Goal: Information Seeking & Learning: Check status

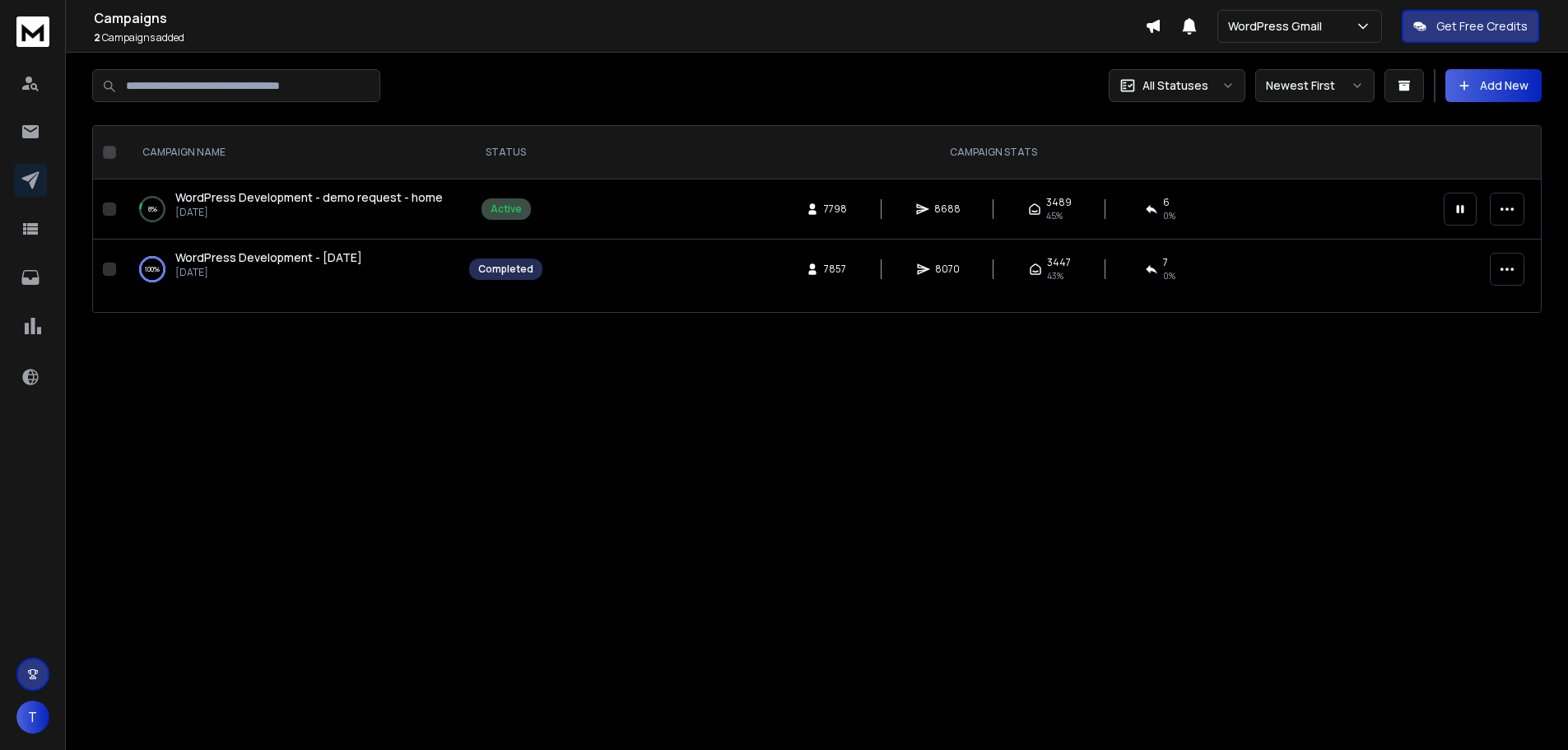
click at [315, 197] on span "WordPress Development - demo request - home" at bounding box center [309, 197] width 268 height 16
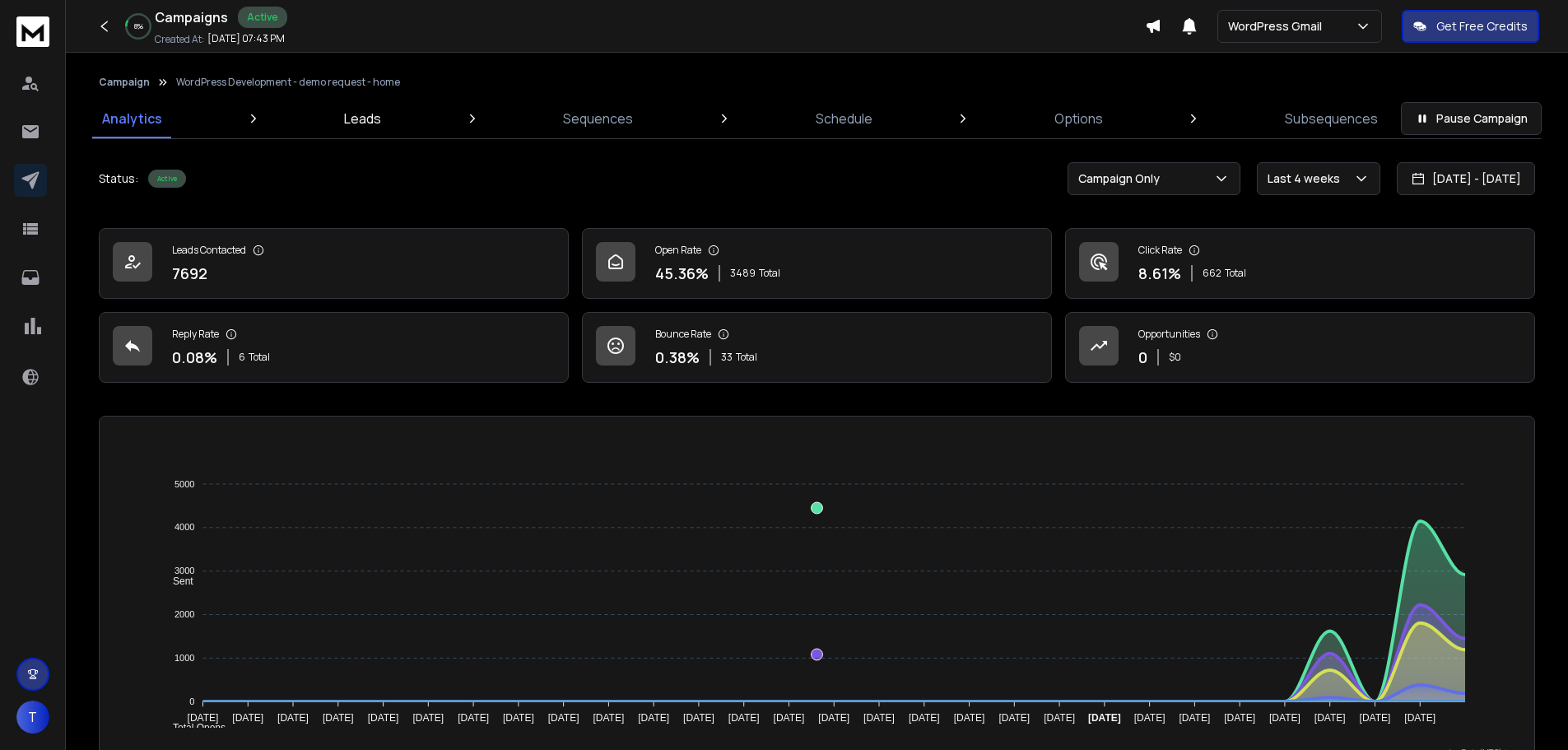
click at [370, 113] on p "Leads" at bounding box center [362, 118] width 37 height 19
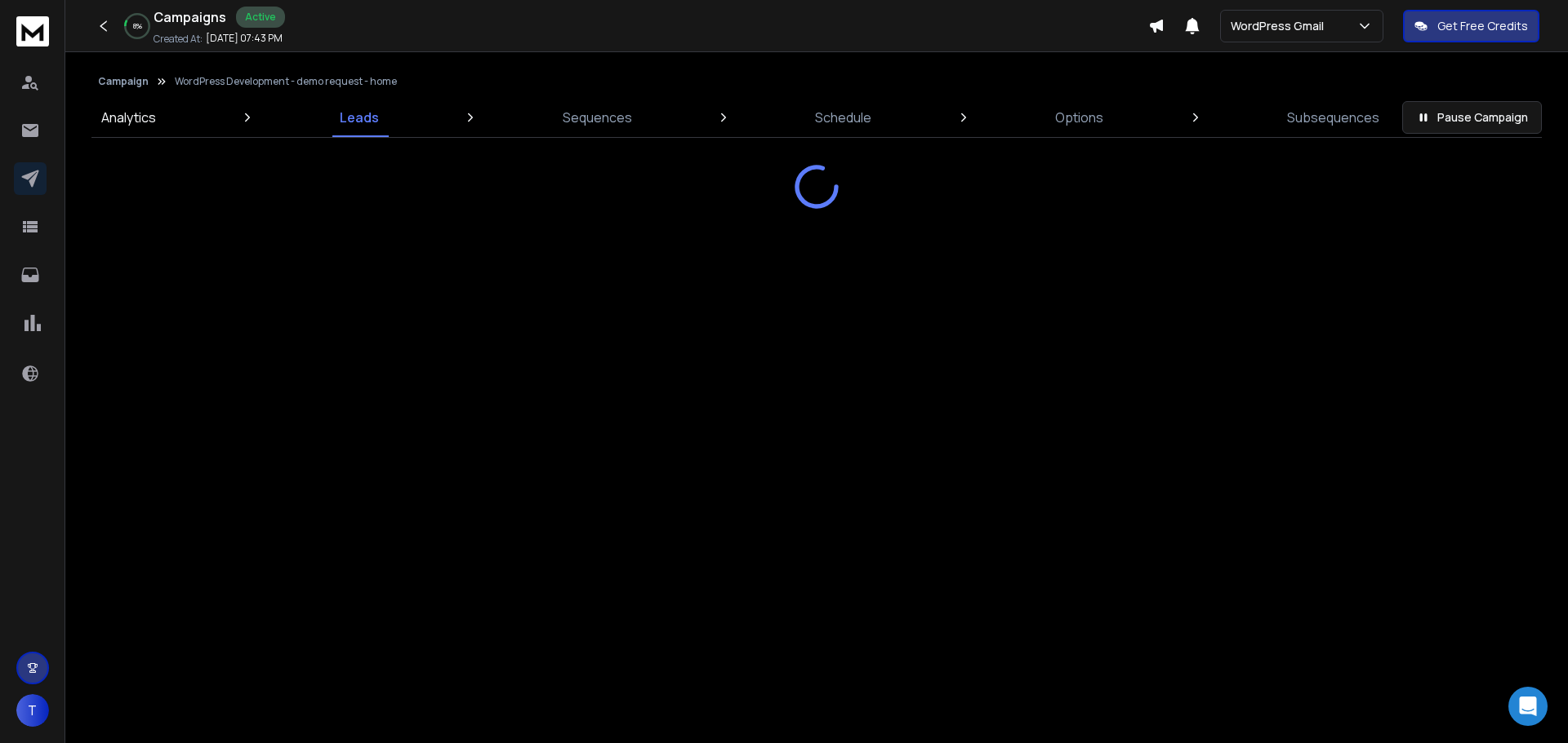
click at [156, 135] on link "Analytics" at bounding box center [128, 117] width 74 height 39
click at [27, 288] on link at bounding box center [30, 275] width 33 height 33
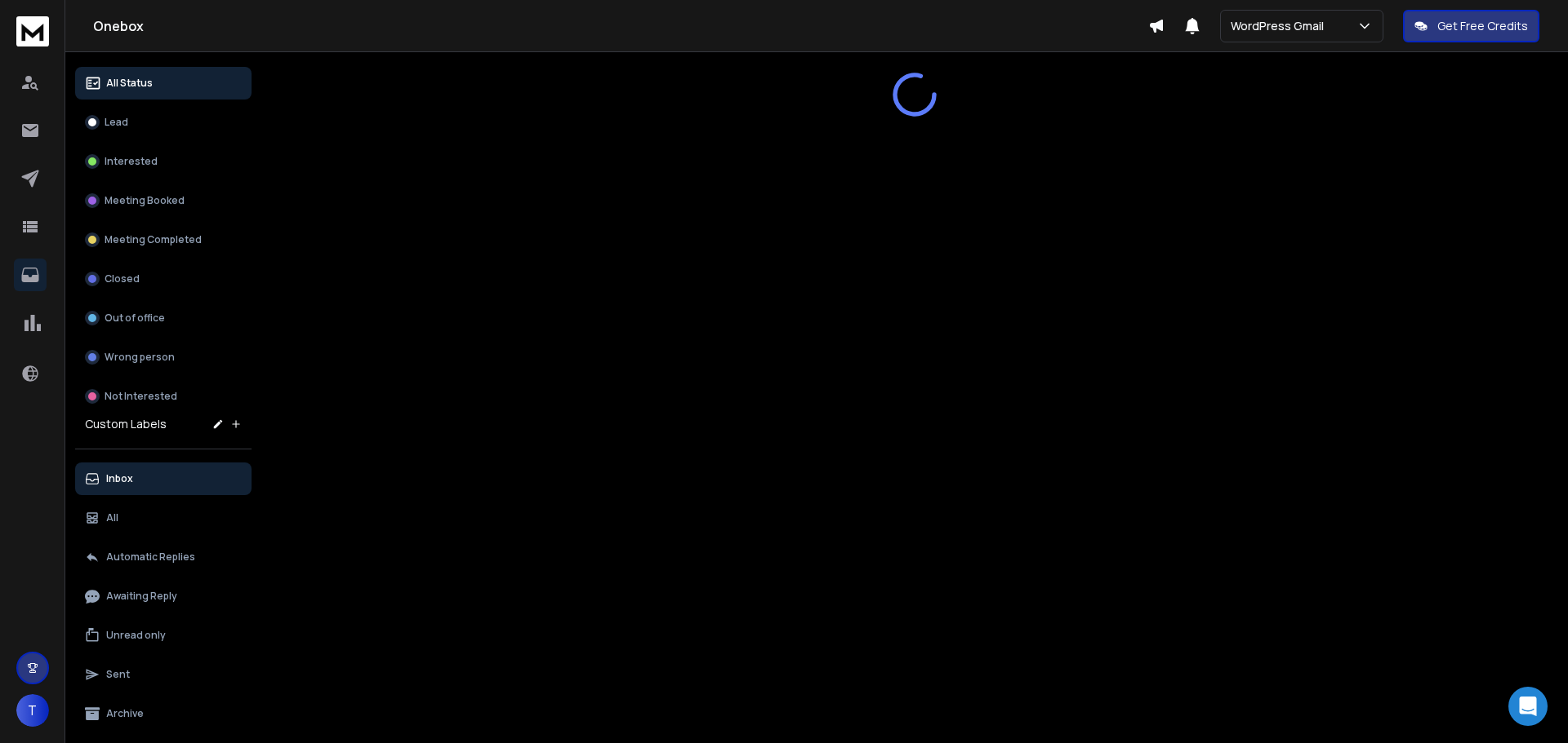
scroll to position [155, 0]
click at [140, 501] on button "All" at bounding box center [162, 518] width 176 height 33
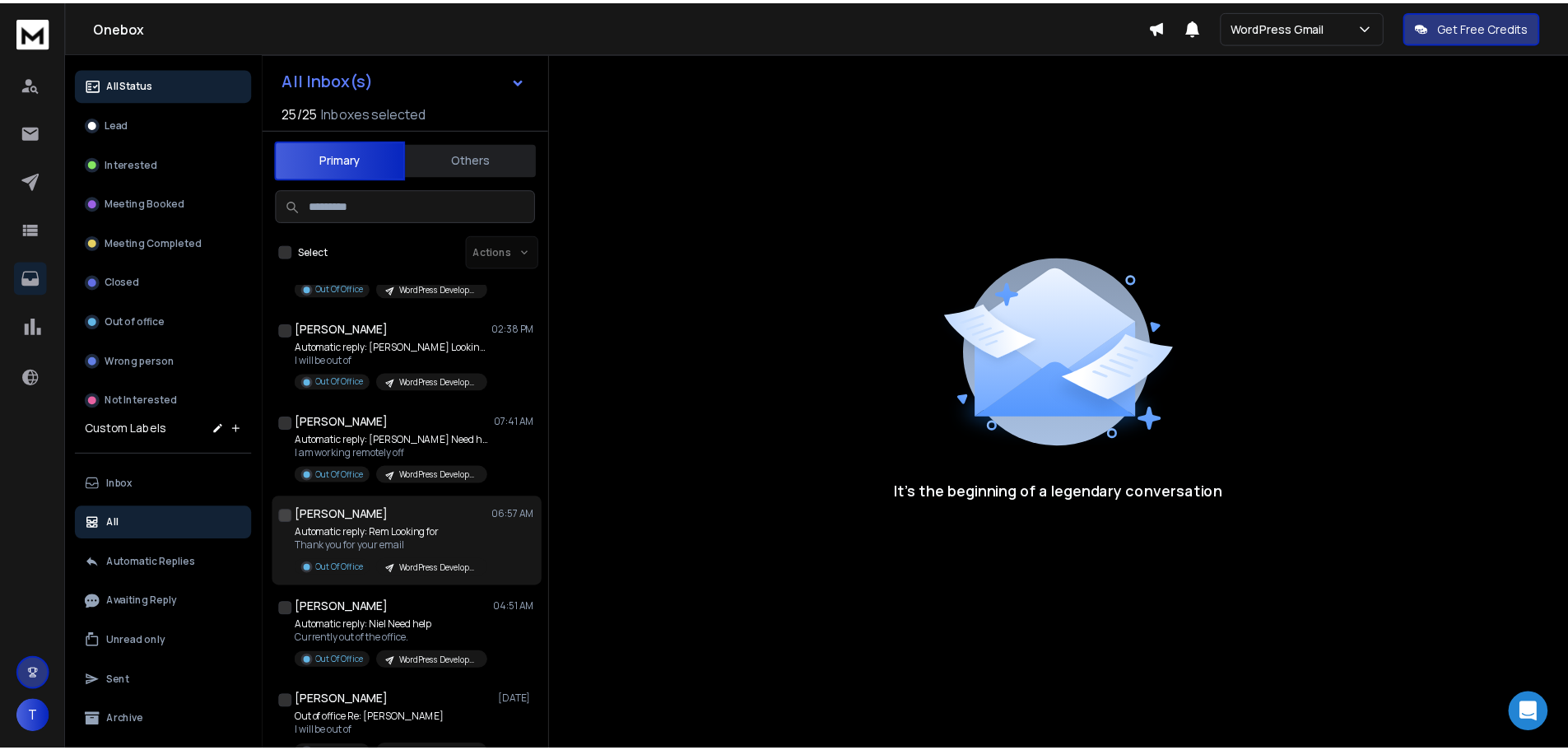
scroll to position [0, 0]
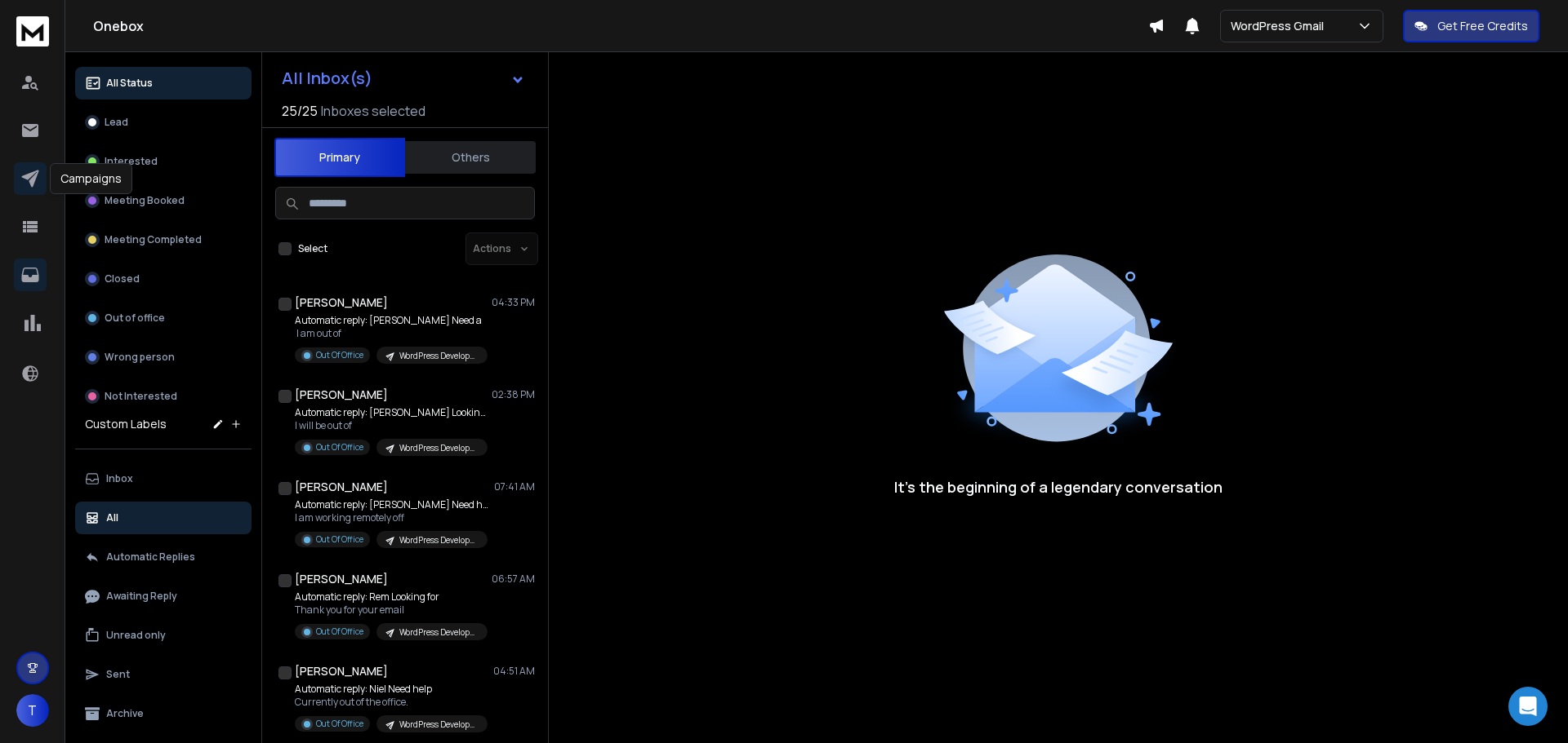
click at [33, 180] on icon at bounding box center [29, 178] width 17 height 17
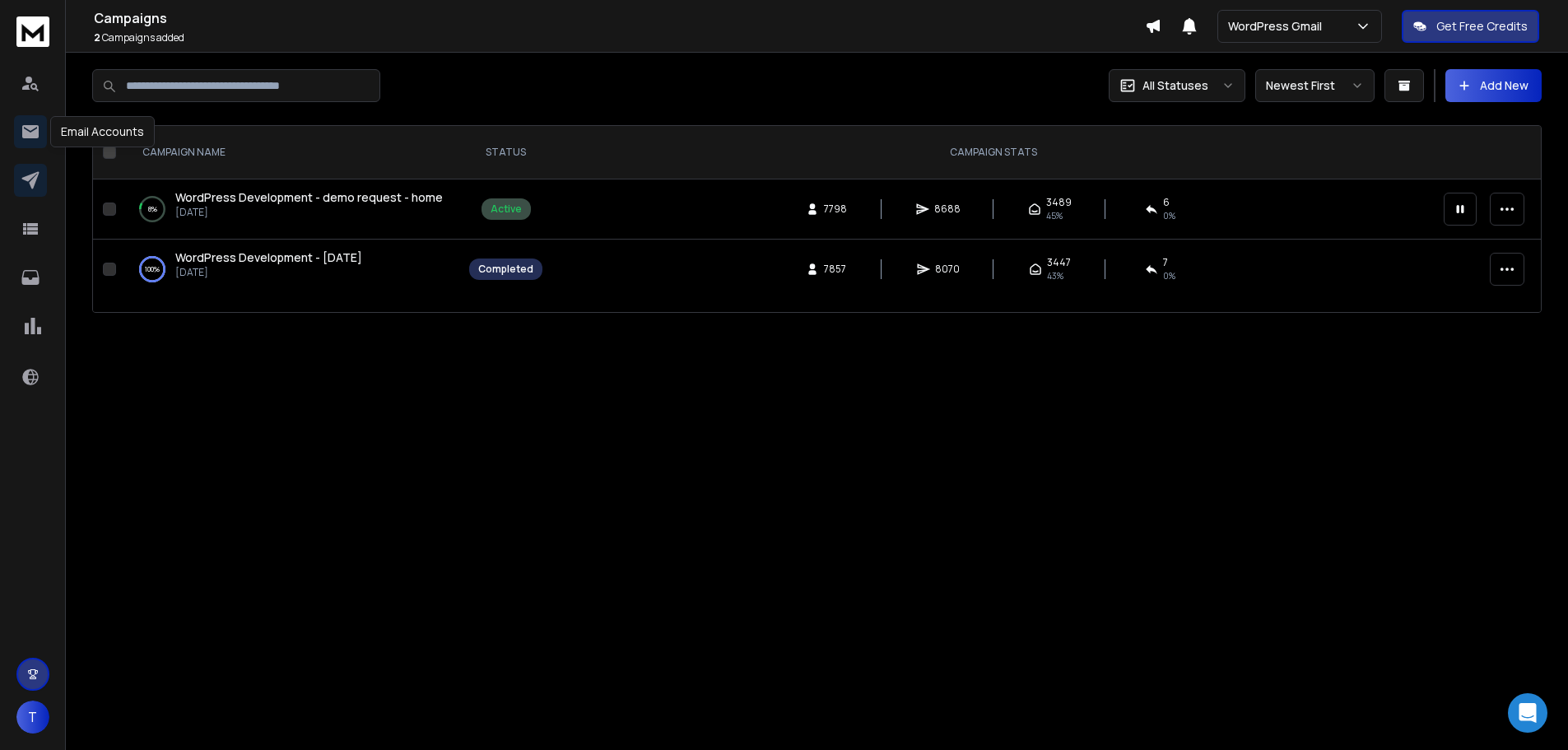
click at [39, 131] on icon at bounding box center [29, 131] width 19 height 19
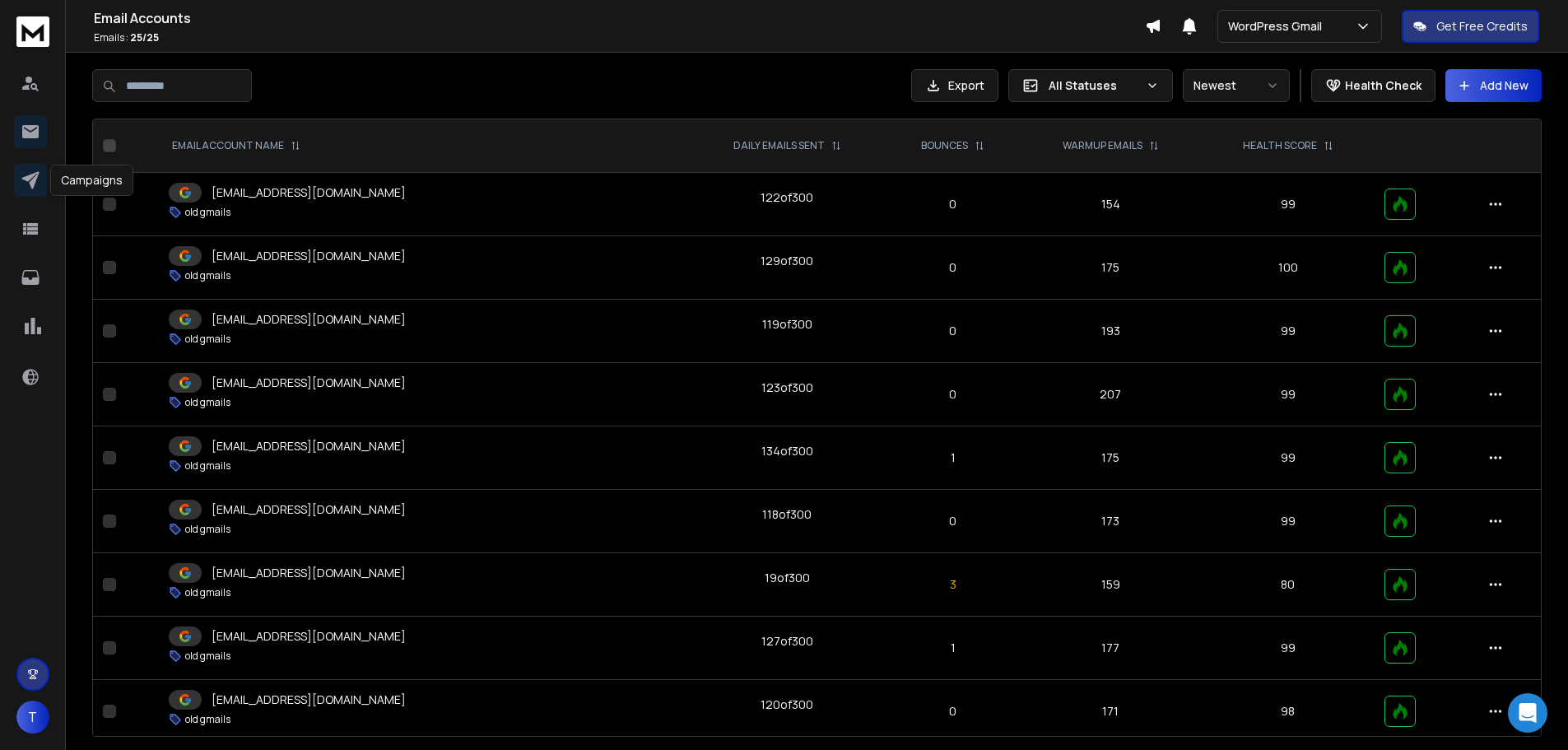
click at [29, 184] on icon at bounding box center [29, 179] width 17 height 17
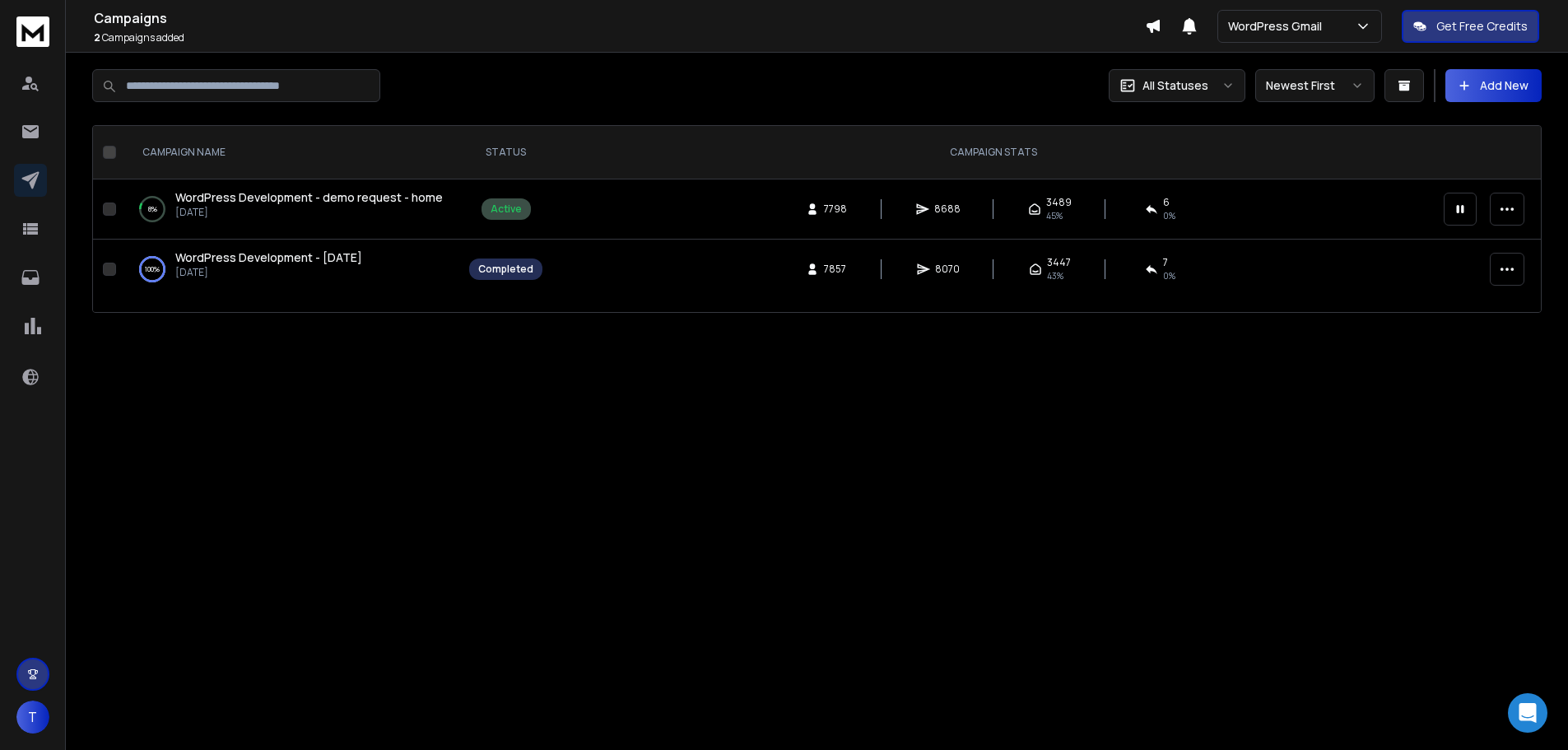
click at [293, 199] on span "WordPress Development - demo request - home" at bounding box center [309, 197] width 268 height 16
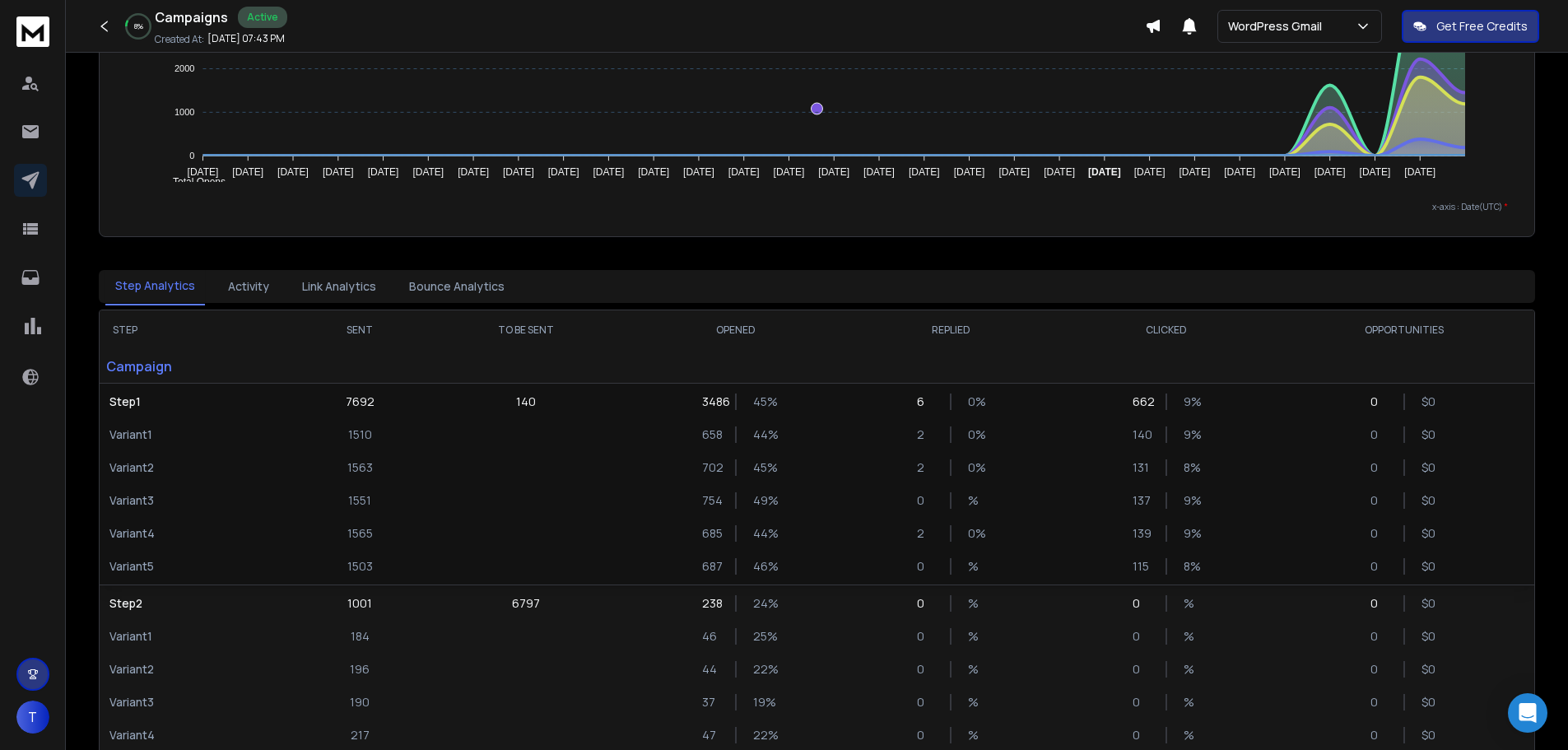
scroll to position [613, 0]
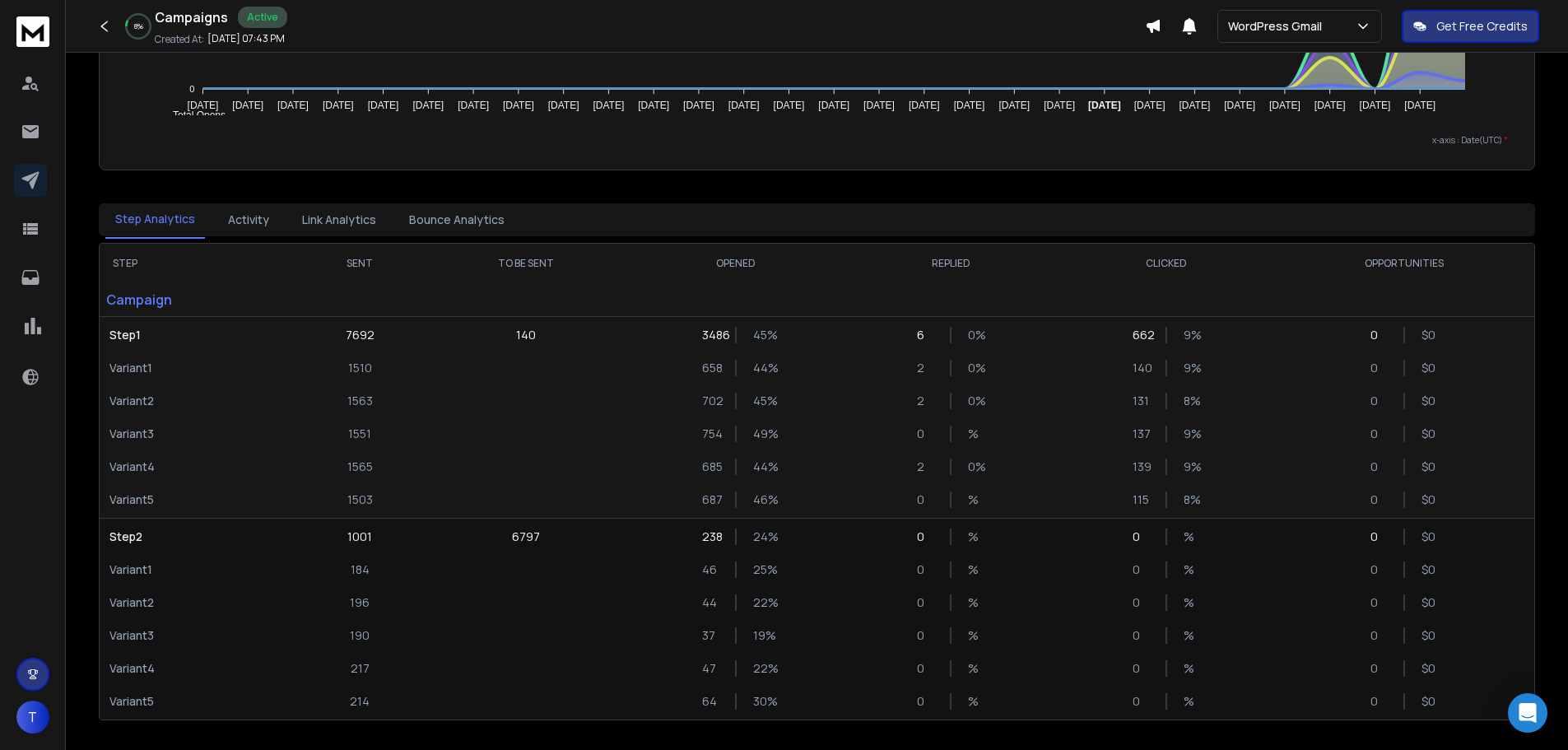
click at [525, 536] on p "6797" at bounding box center [526, 537] width 28 height 17
click at [468, 550] on td "6797" at bounding box center [526, 619] width 203 height 202
click at [560, 539] on div "6797" at bounding box center [527, 537] width 184 height 17
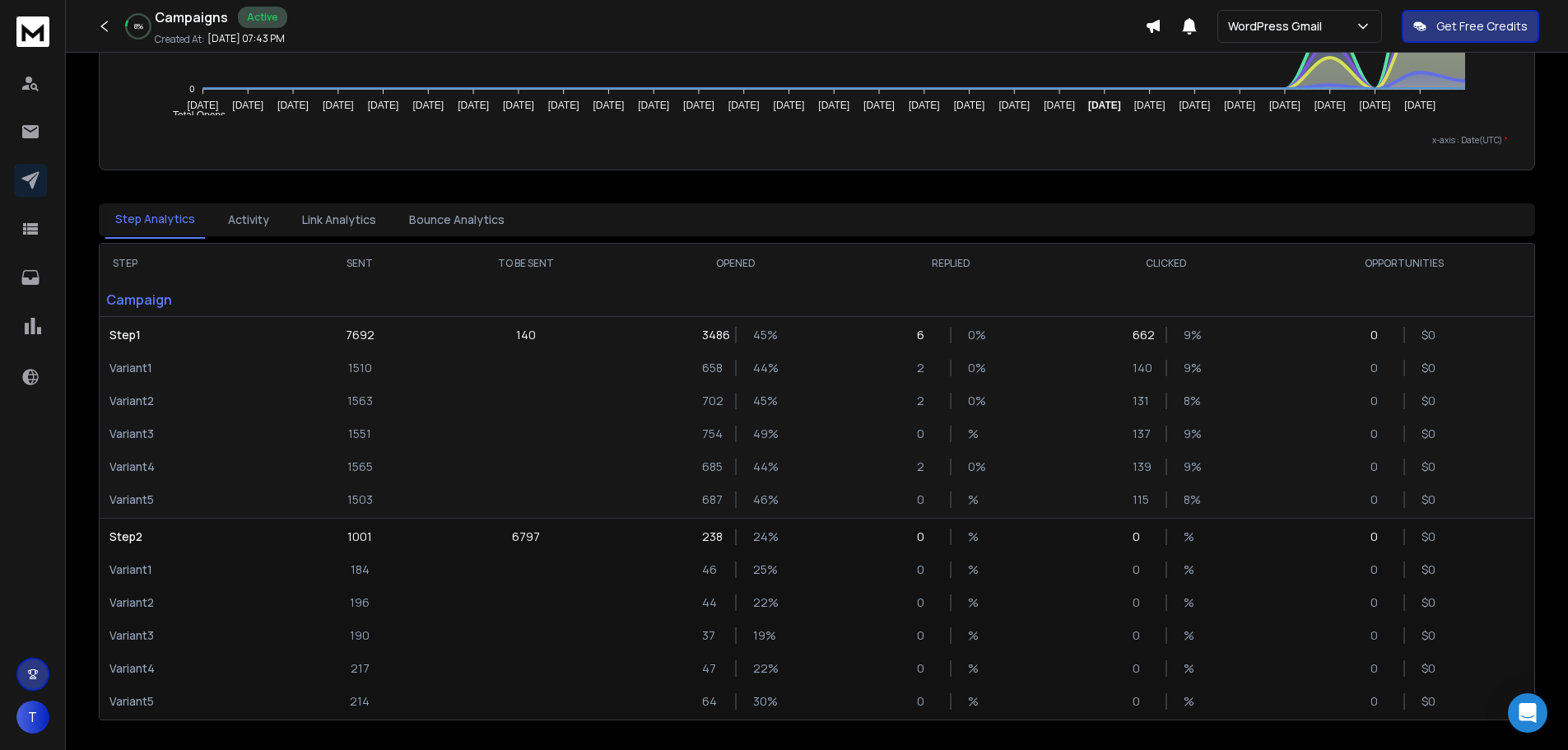
click at [560, 539] on div "6797" at bounding box center [527, 537] width 184 height 17
click at [512, 539] on p "6797" at bounding box center [526, 537] width 28 height 17
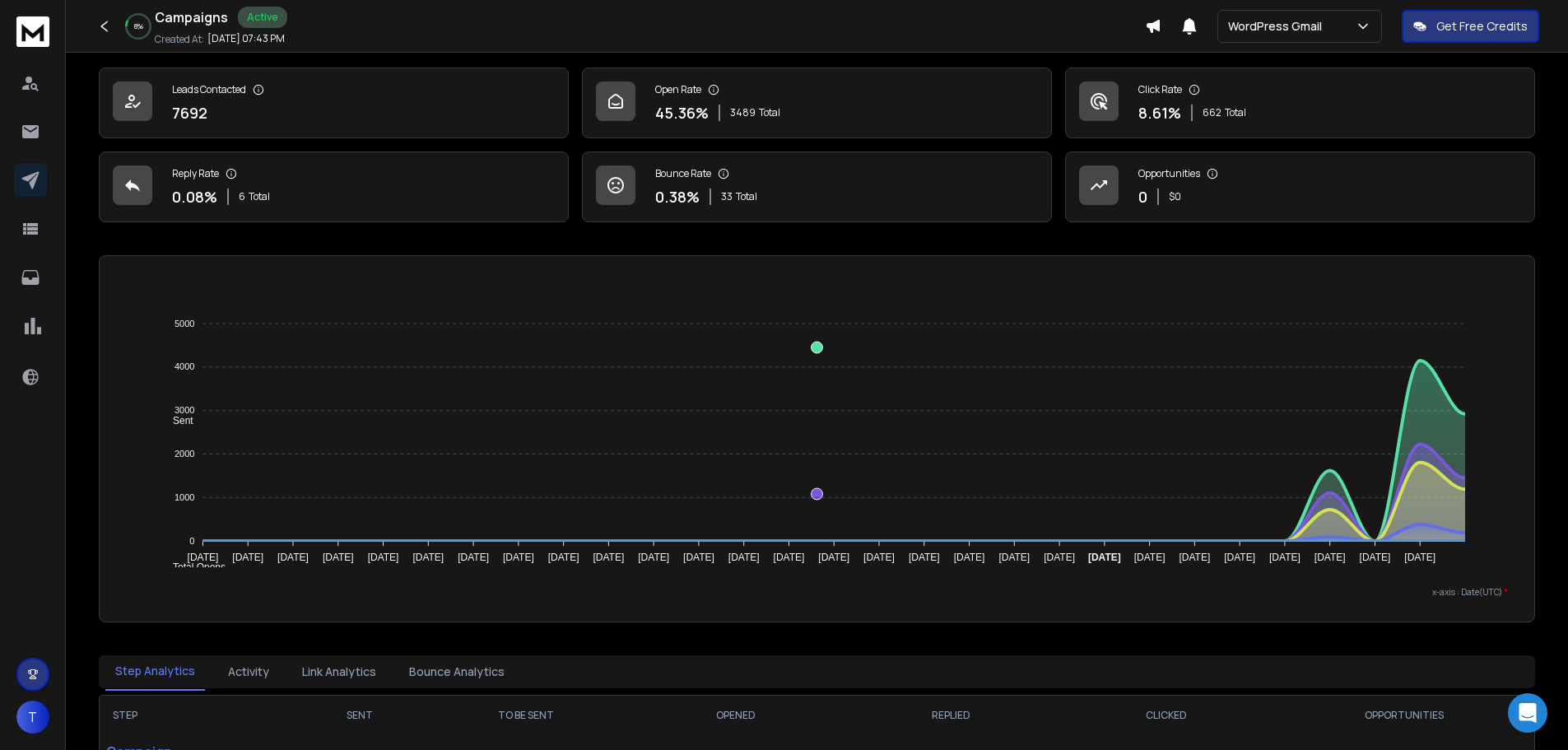
scroll to position [0, 0]
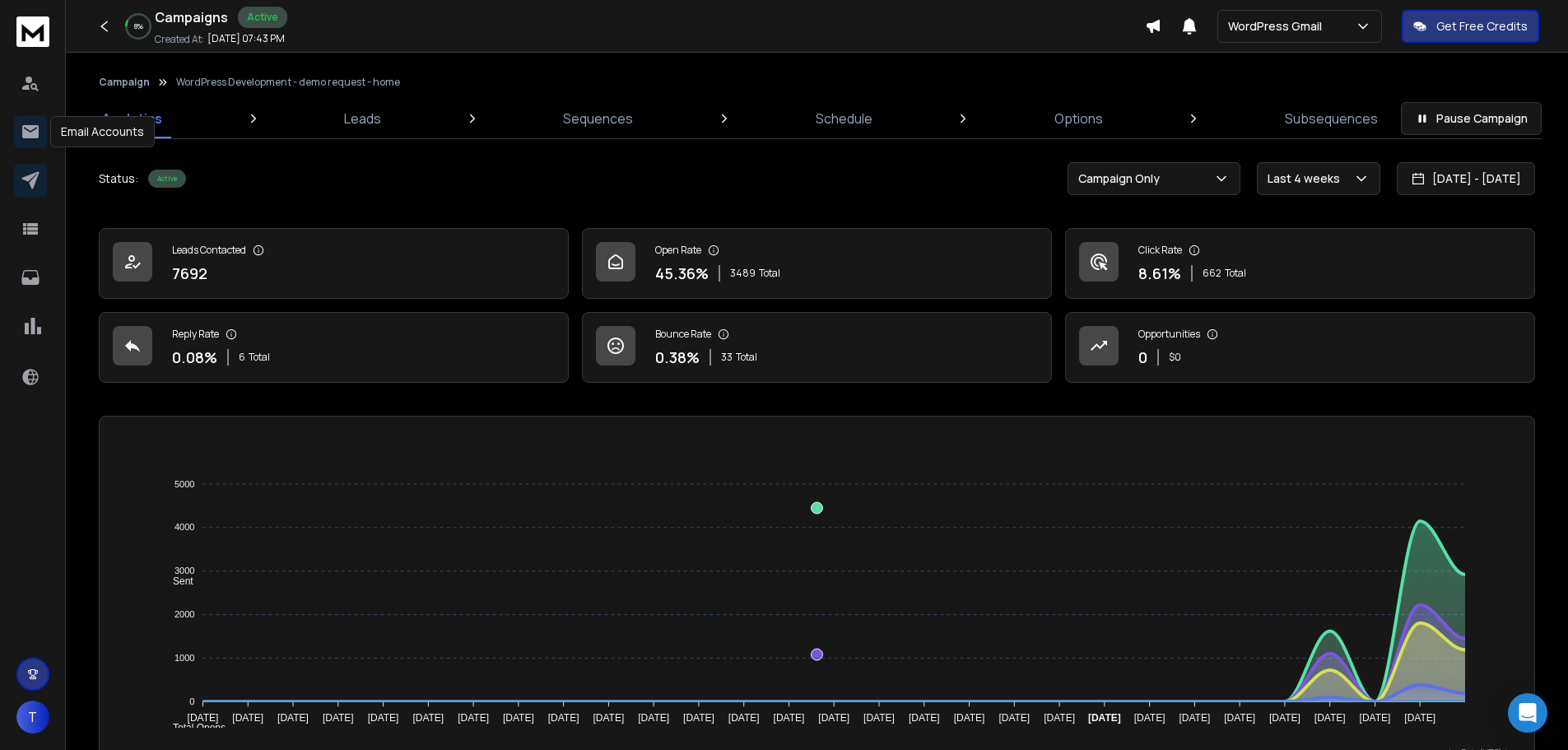
click at [38, 128] on icon at bounding box center [30, 132] width 17 height 13
